Goal: Task Accomplishment & Management: Manage account settings

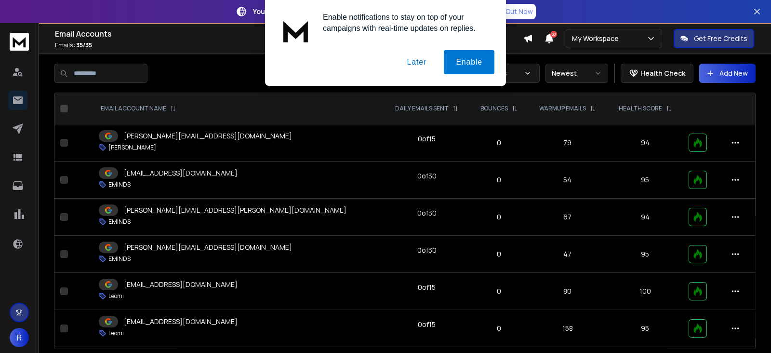
click at [422, 69] on button "Later" at bounding box center [416, 62] width 43 height 24
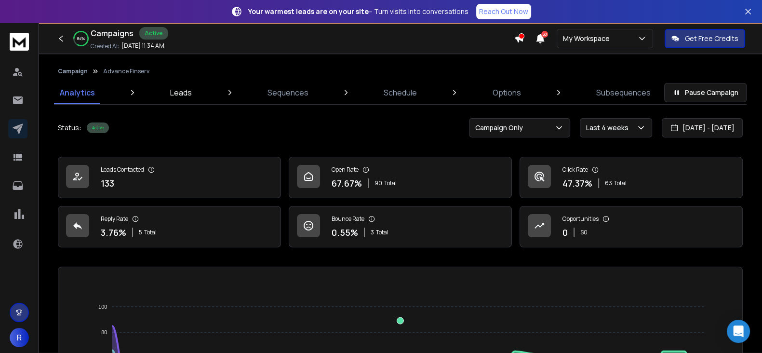
click at [178, 102] on link "Leads" at bounding box center [180, 92] width 33 height 23
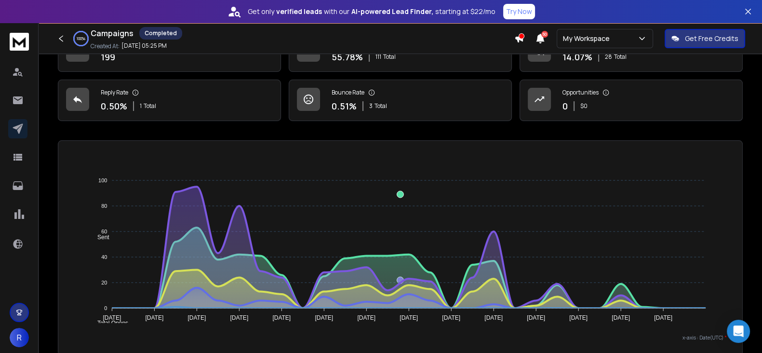
scroll to position [181, 0]
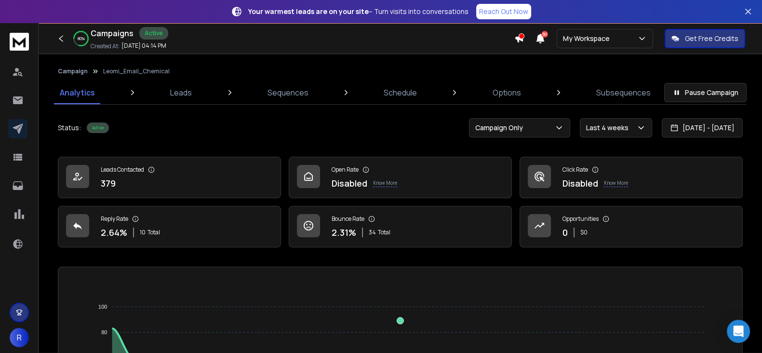
click at [176, 104] on div "Analytics Leads Sequences Schedule Options Subsequences Pause Campaign" at bounding box center [400, 93] width 692 height 24
click at [176, 101] on link "Leads" at bounding box center [180, 92] width 33 height 23
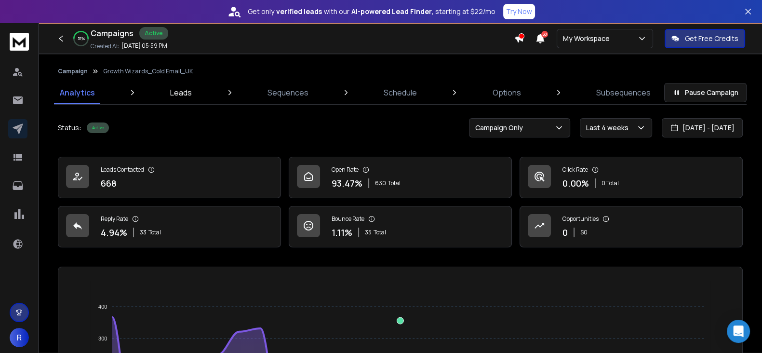
click at [170, 97] on link "Leads" at bounding box center [180, 92] width 33 height 23
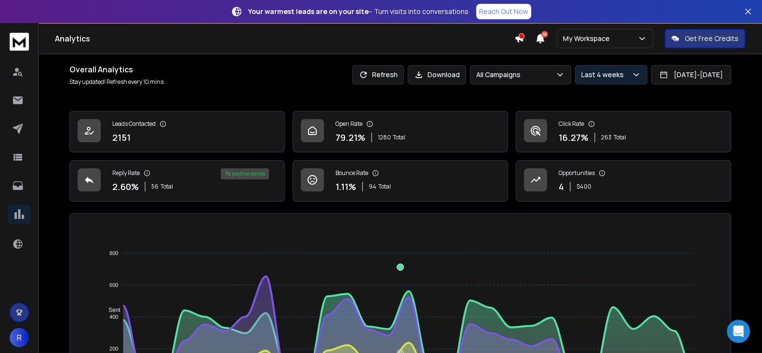
click at [631, 77] on icon "button" at bounding box center [636, 75] width 10 height 10
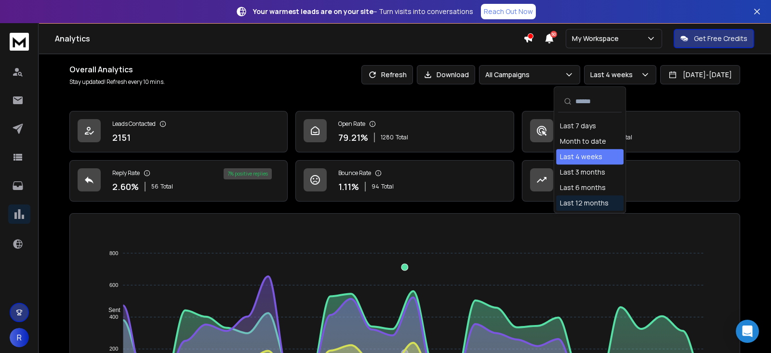
click at [590, 199] on div "Last 12 months" at bounding box center [584, 203] width 49 height 10
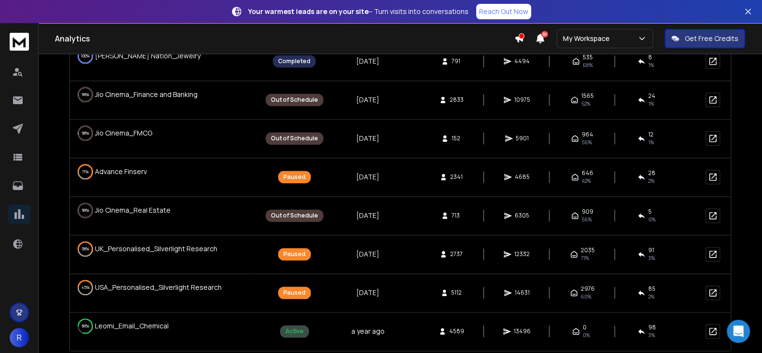
scroll to position [1524, 0]
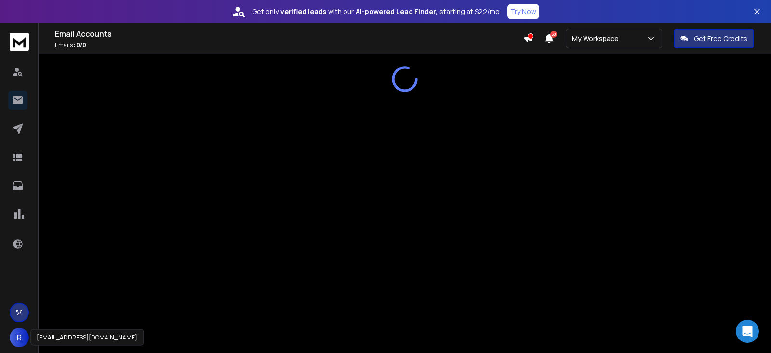
click at [17, 332] on span "R" at bounding box center [19, 337] width 19 height 19
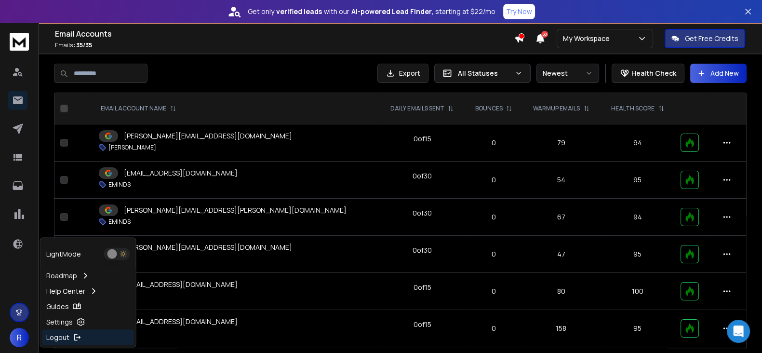
click at [76, 331] on div "Logout" at bounding box center [88, 337] width 92 height 15
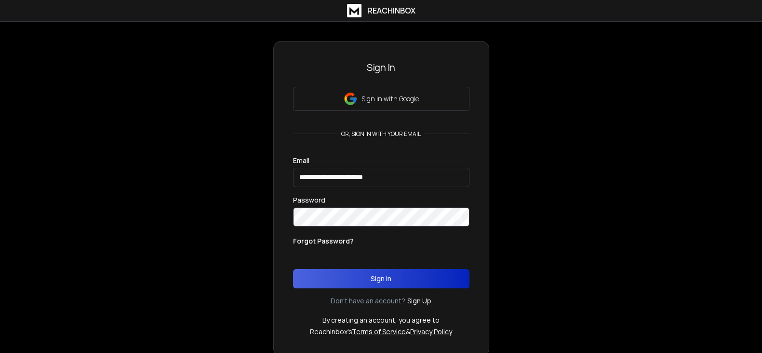
click at [305, 180] on input "**********" at bounding box center [381, 177] width 176 height 19
type input "**********"
click at [366, 270] on button "Sign In" at bounding box center [381, 278] width 176 height 19
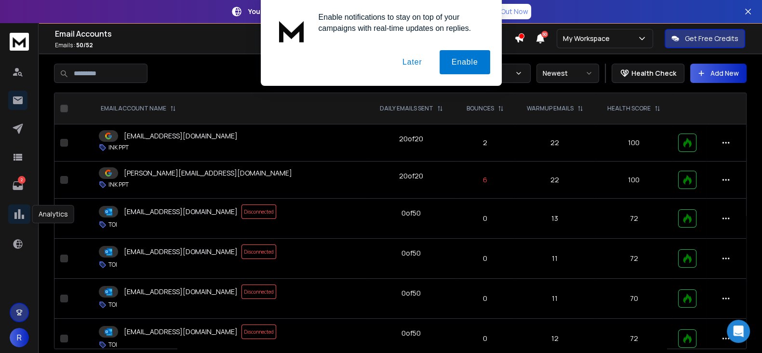
click at [23, 211] on icon at bounding box center [19, 214] width 14 height 14
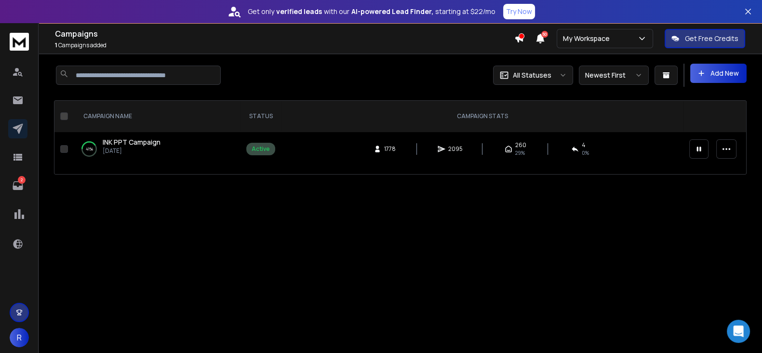
click at [132, 141] on span "INK PPT Campaign" at bounding box center [132, 141] width 58 height 9
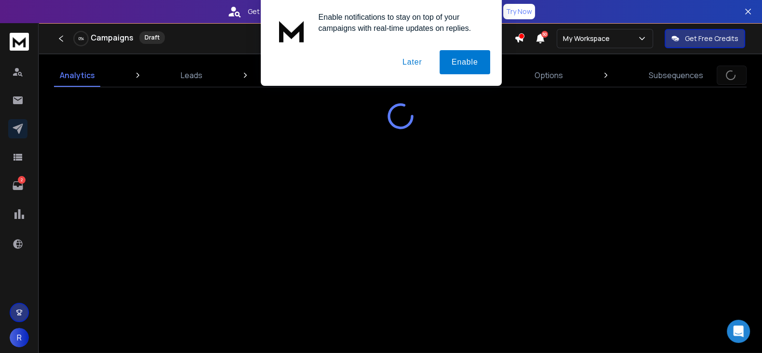
click at [412, 61] on button "Later" at bounding box center [411, 62] width 43 height 24
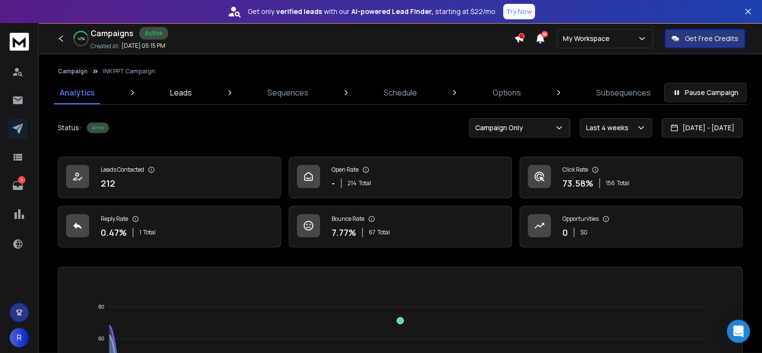
click at [194, 100] on link "Leads" at bounding box center [180, 92] width 33 height 23
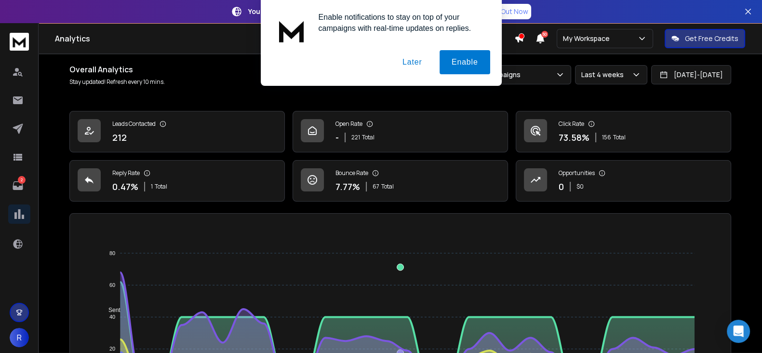
click at [581, 78] on div "Enable notifications to stay on top of your campaigns with real-time updates on…" at bounding box center [381, 43] width 762 height 86
click at [582, 78] on div "Enable notifications to stay on top of your campaigns with real-time updates on…" at bounding box center [381, 43] width 762 height 86
click at [418, 60] on button "Later" at bounding box center [411, 62] width 43 height 24
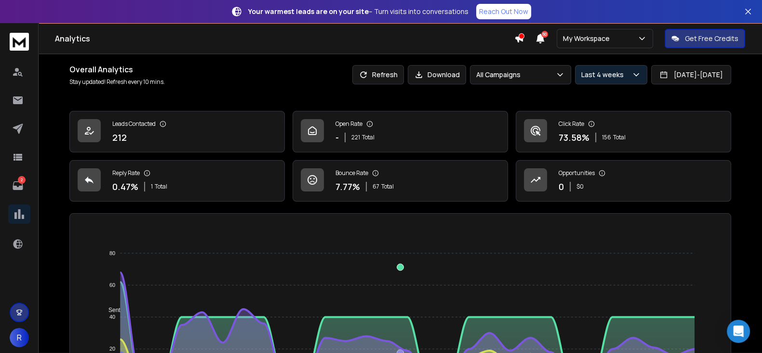
click at [581, 75] on p "Last 4 weeks" at bounding box center [604, 75] width 46 height 10
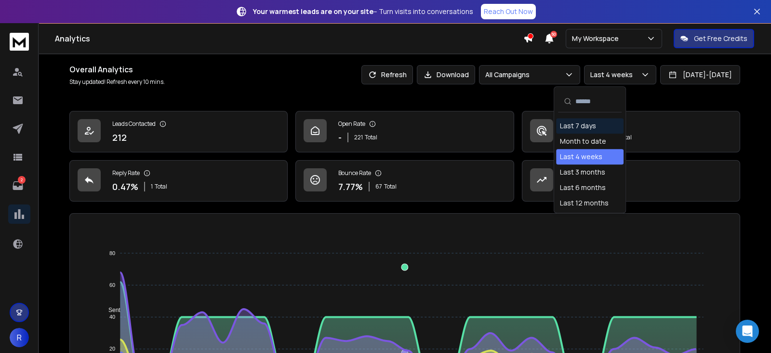
click at [590, 198] on div "Last 12 months" at bounding box center [589, 202] width 67 height 15
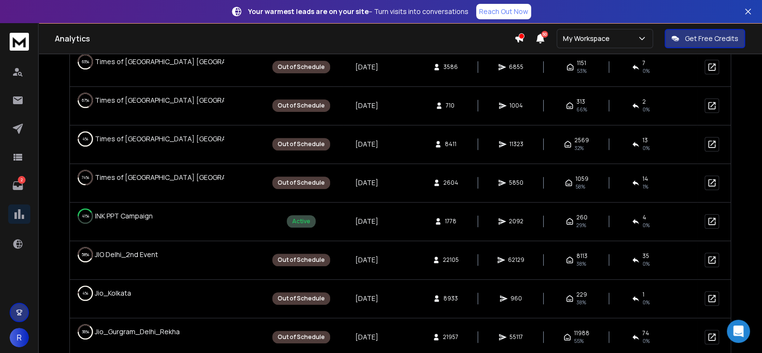
scroll to position [523, 0]
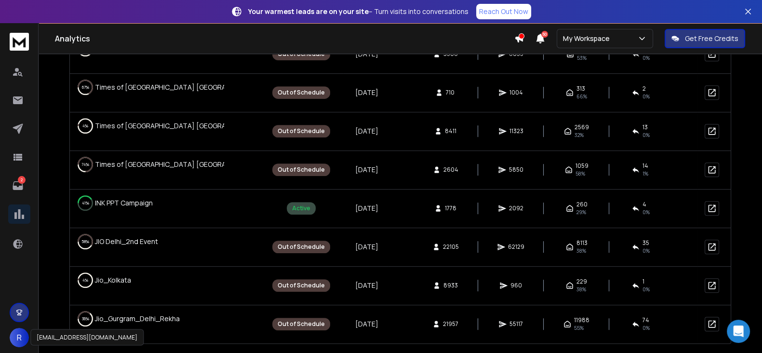
click at [15, 336] on span "R" at bounding box center [19, 337] width 19 height 19
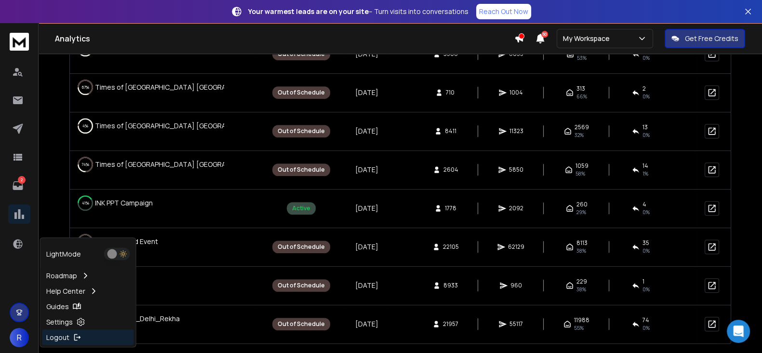
click at [53, 345] on div "Roadmap Help Center Guides Settings Logout" at bounding box center [87, 306] width 95 height 81
click at [58, 341] on p "Logout" at bounding box center [57, 337] width 23 height 10
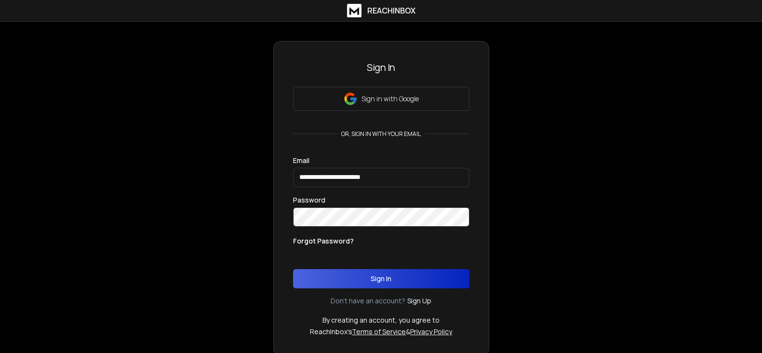
click at [339, 172] on input "**********" at bounding box center [381, 177] width 176 height 19
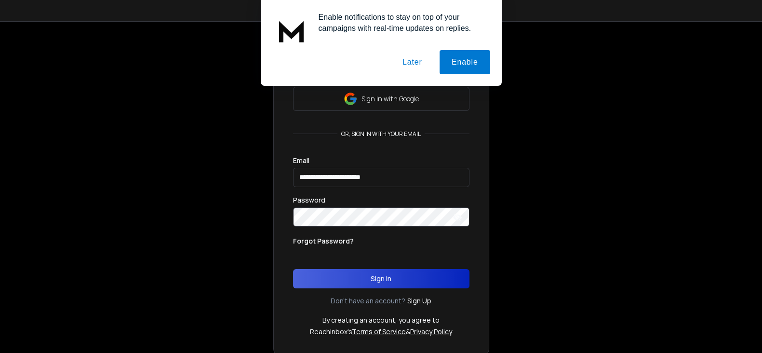
type input "**********"
click at [378, 276] on button "Sign In" at bounding box center [381, 278] width 176 height 19
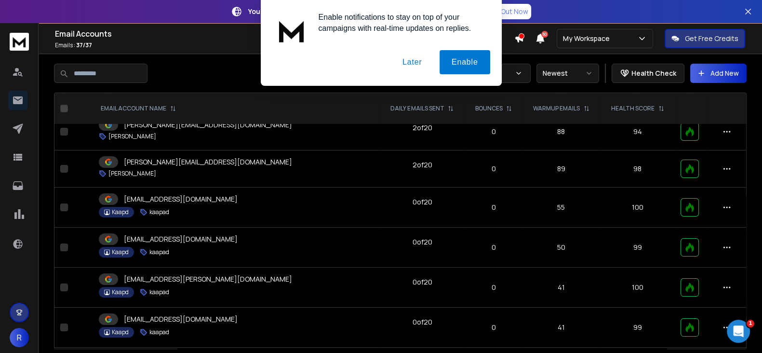
scroll to position [421, 0]
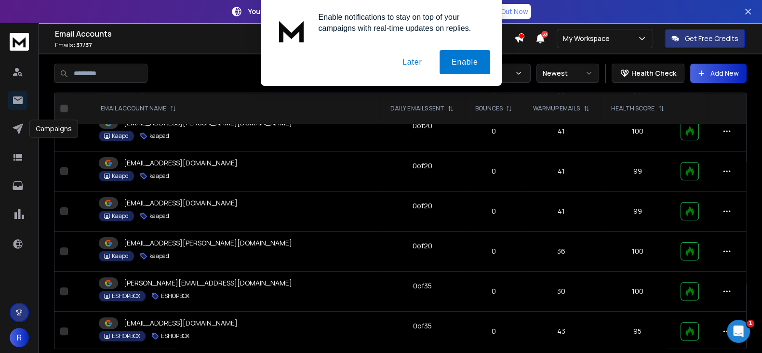
click at [410, 63] on button "Later" at bounding box center [411, 62] width 43 height 24
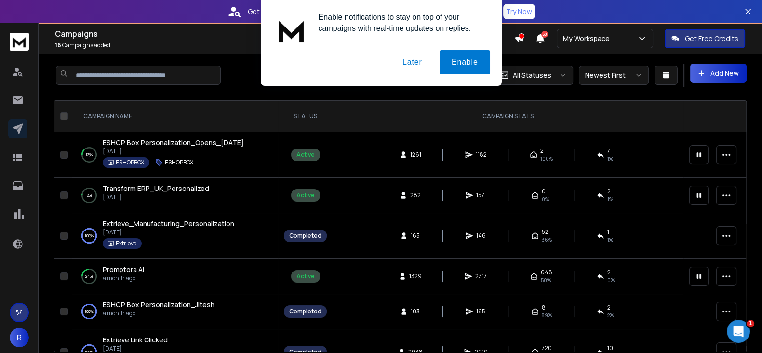
click at [404, 55] on button "Later" at bounding box center [411, 62] width 43 height 24
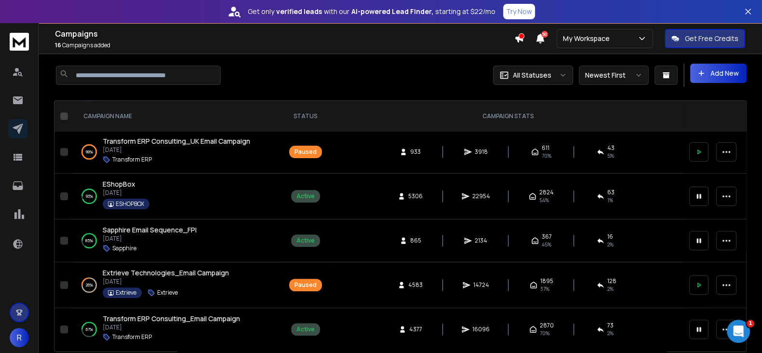
scroll to position [463, 0]
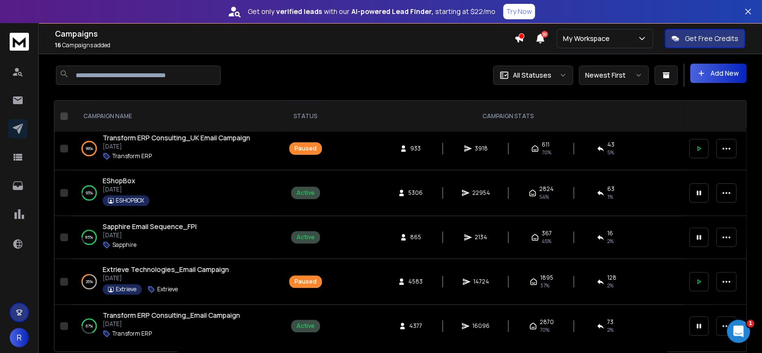
drag, startPoint x: 171, startPoint y: 218, endPoint x: 144, endPoint y: 225, distance: 27.9
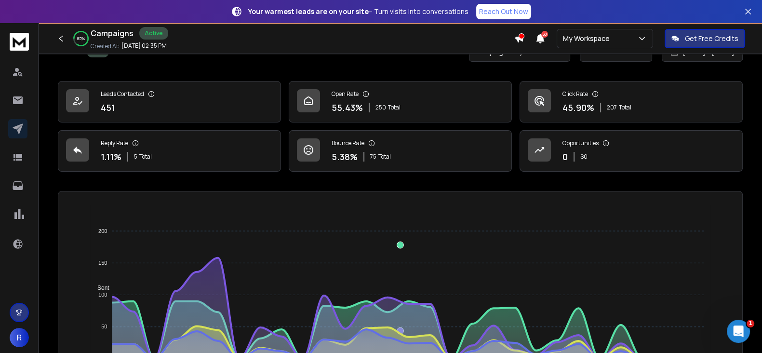
scroll to position [181, 0]
